Goal: Task Accomplishment & Management: Use online tool/utility

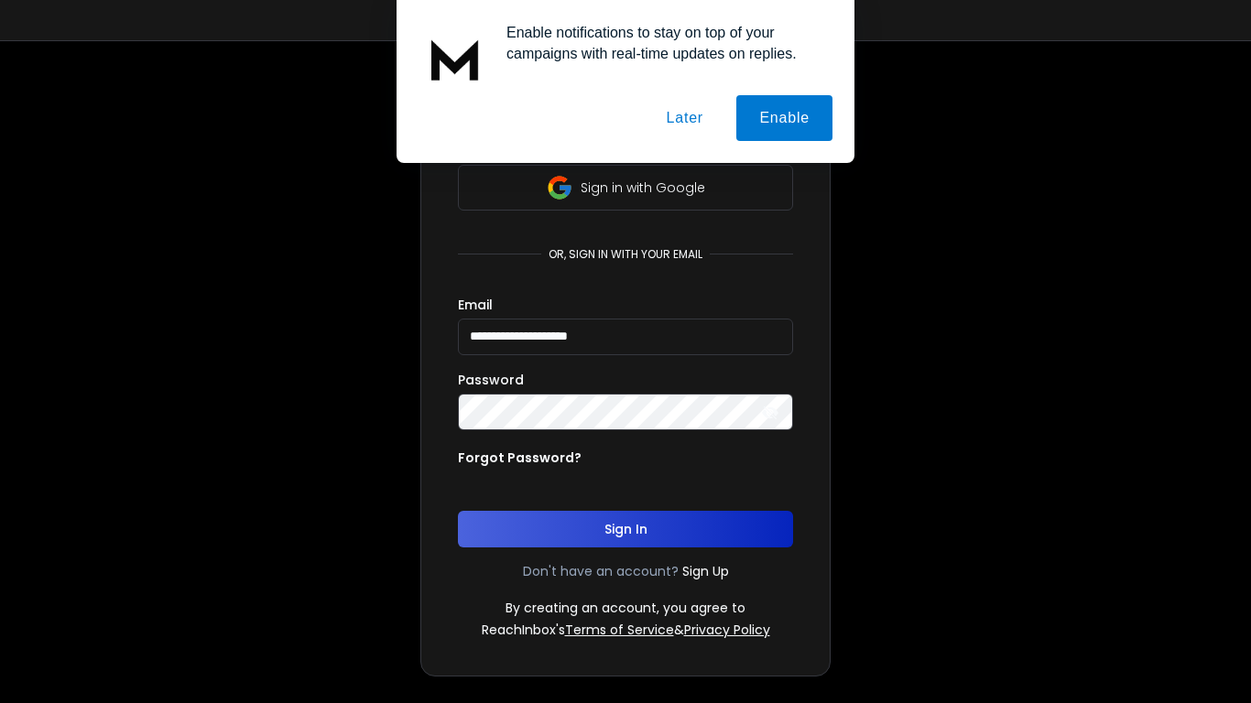
type input "**********"
click at [625, 528] on button "Sign In" at bounding box center [625, 529] width 335 height 37
